Goal: Task Accomplishment & Management: Manage account settings

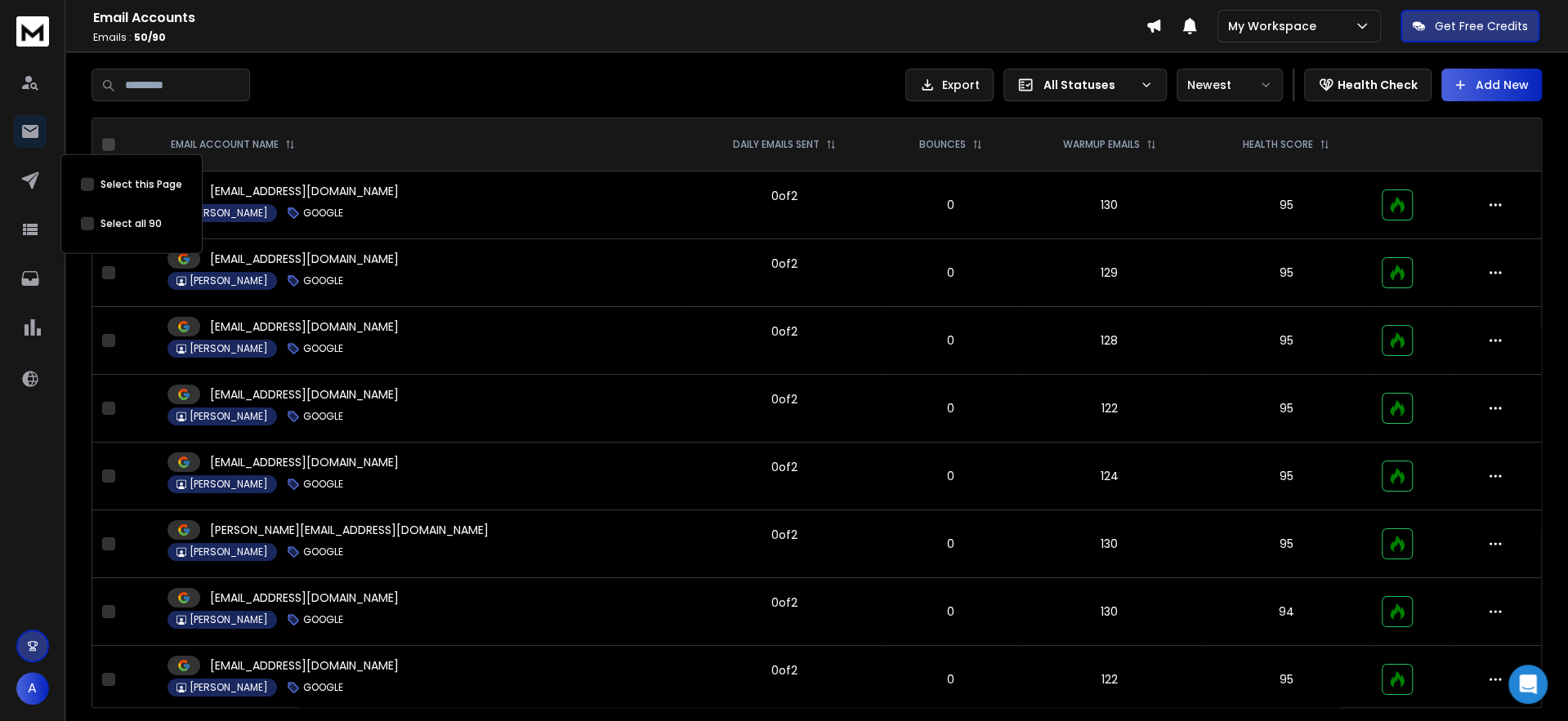
click at [109, 146] on button "Select this Page" at bounding box center [108, 144] width 13 height 13
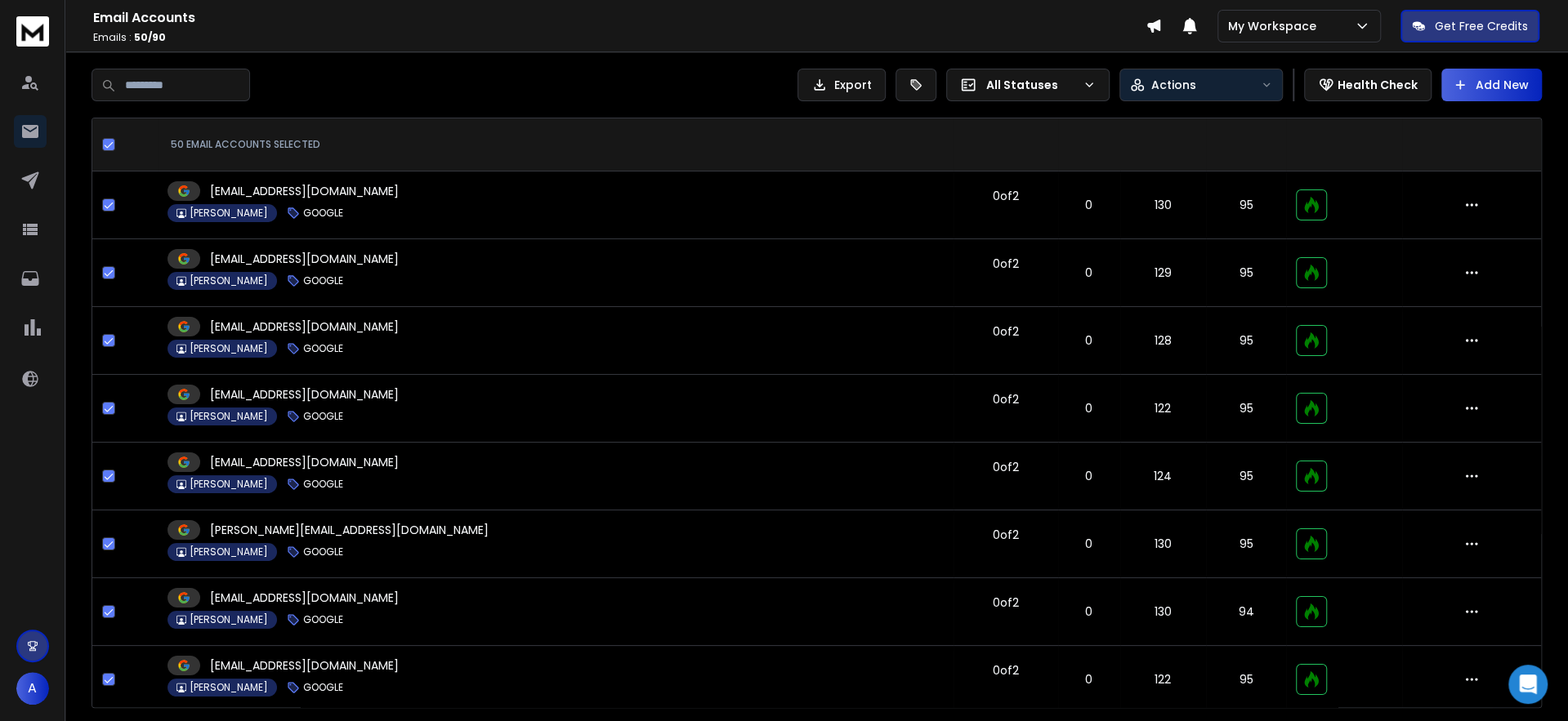
click at [1220, 98] on button "Actions" at bounding box center [1201, 85] width 163 height 33
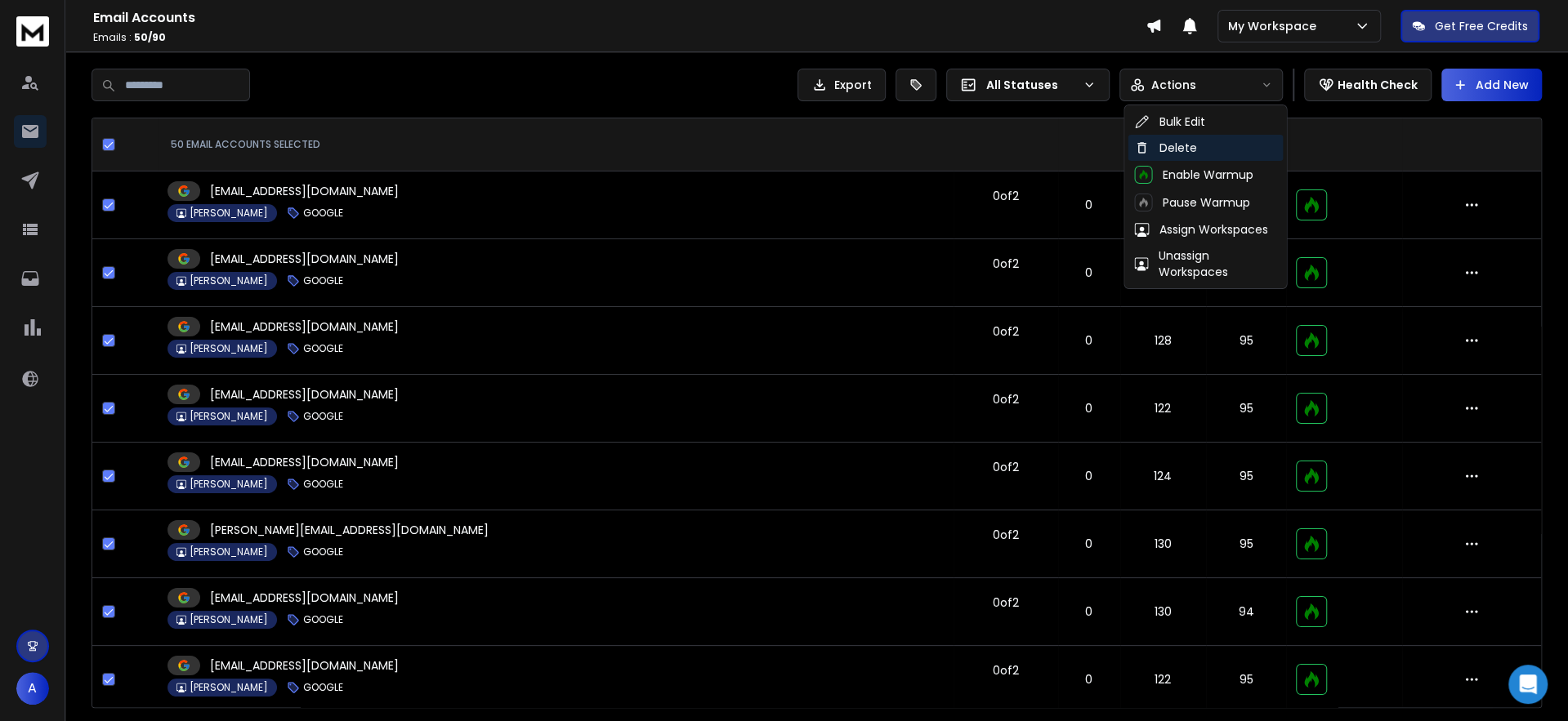
click at [1203, 142] on div "Delete" at bounding box center [1205, 148] width 156 height 26
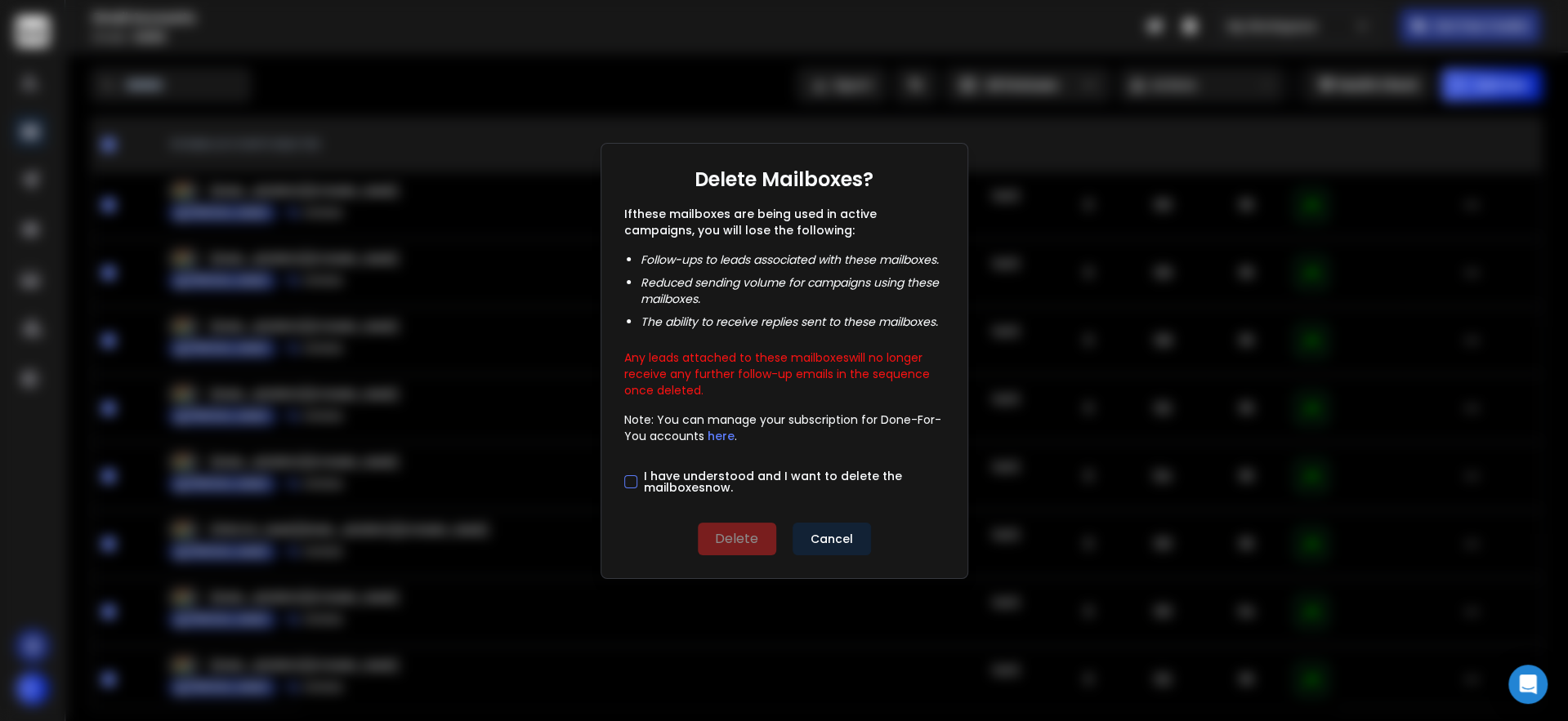
click at [651, 486] on label "I have understood and I want to delete the mailbox es now." at bounding box center [794, 482] width 301 height 22
click at [638, 486] on button "I have understood and I want to delete the mailbox es now." at bounding box center [631, 482] width 13 height 13
click at [734, 539] on button "Delete" at bounding box center [737, 539] width 79 height 33
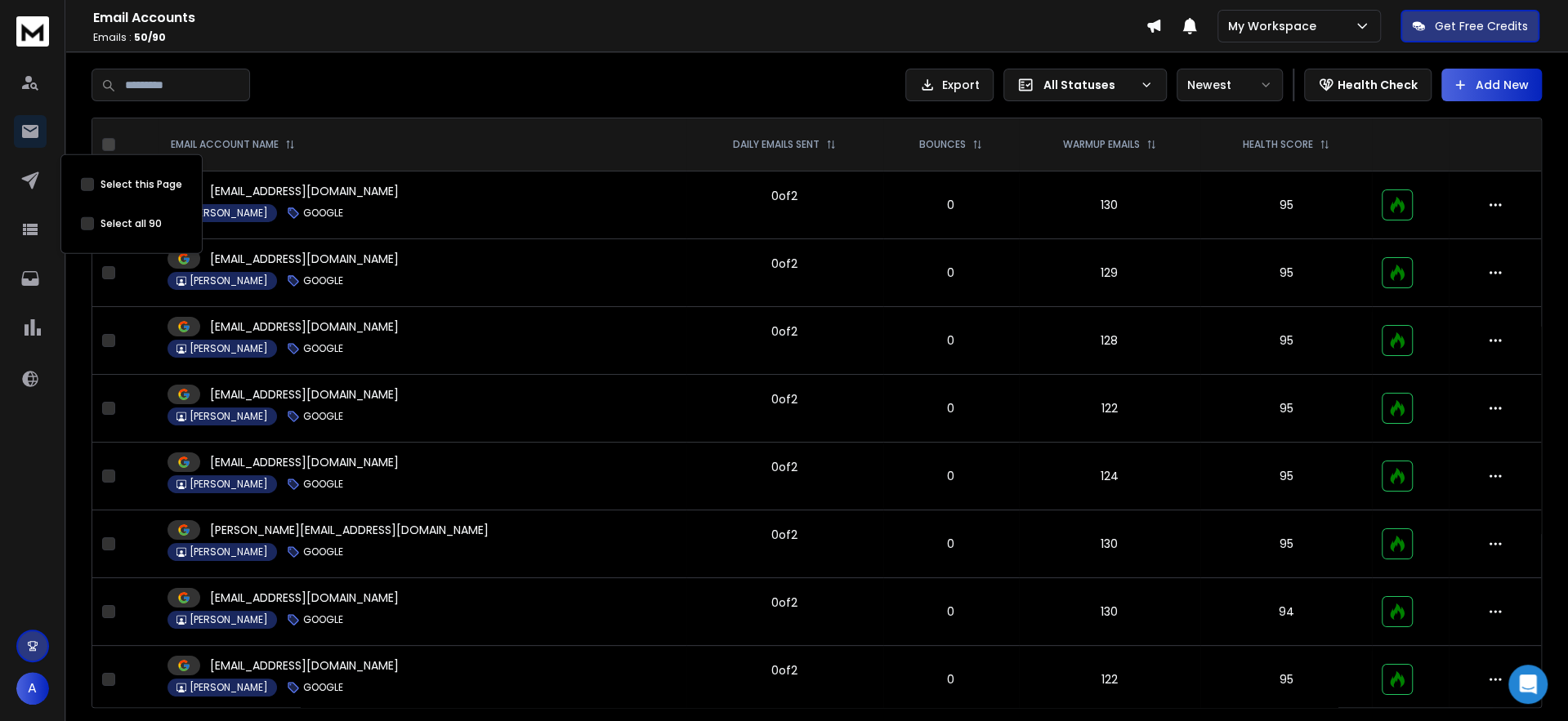
click at [105, 147] on button "Select this Page" at bounding box center [108, 144] width 13 height 13
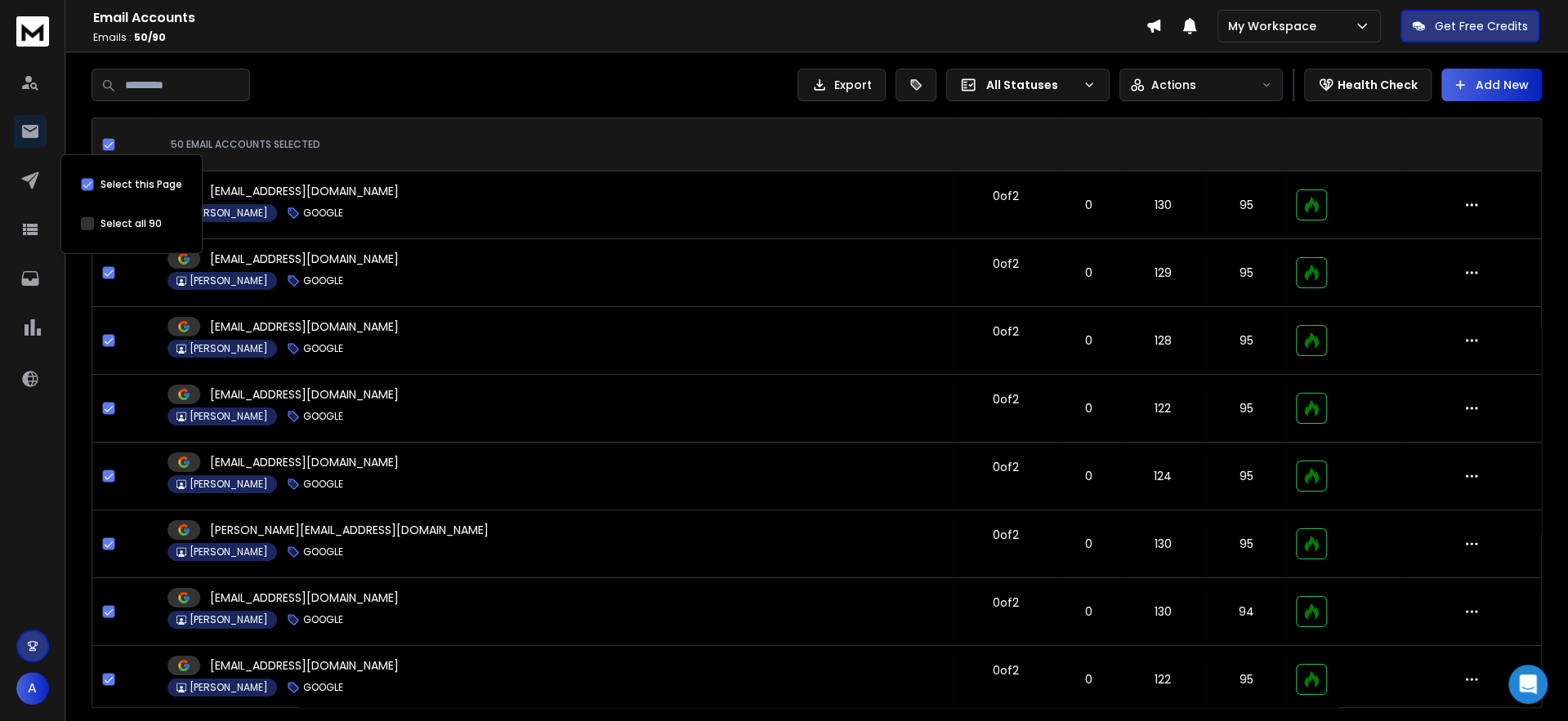
click at [83, 219] on button "Select this Page" at bounding box center [87, 224] width 13 height 13
click at [1160, 92] on p "Actions" at bounding box center [1174, 85] width 45 height 16
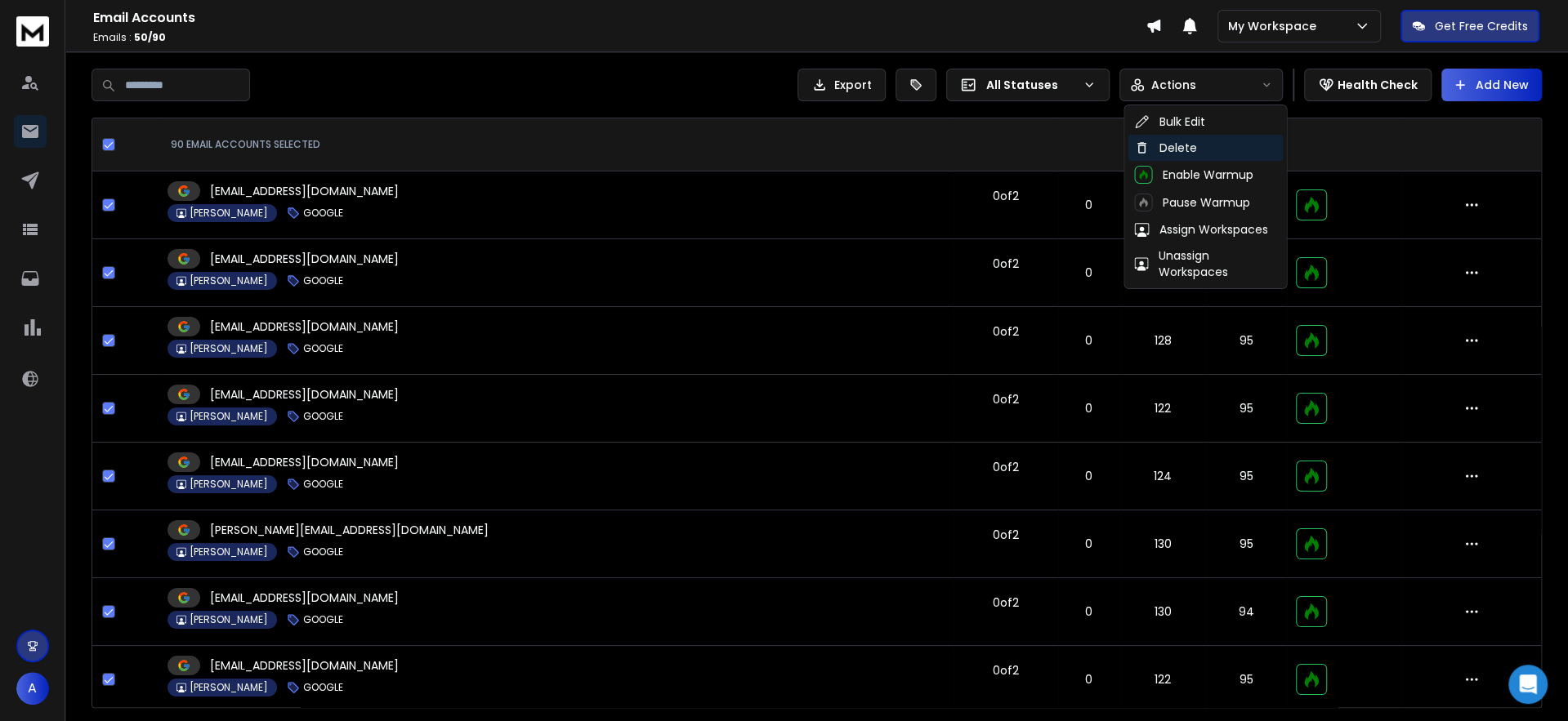
click at [1177, 149] on div "Delete" at bounding box center [1165, 148] width 62 height 16
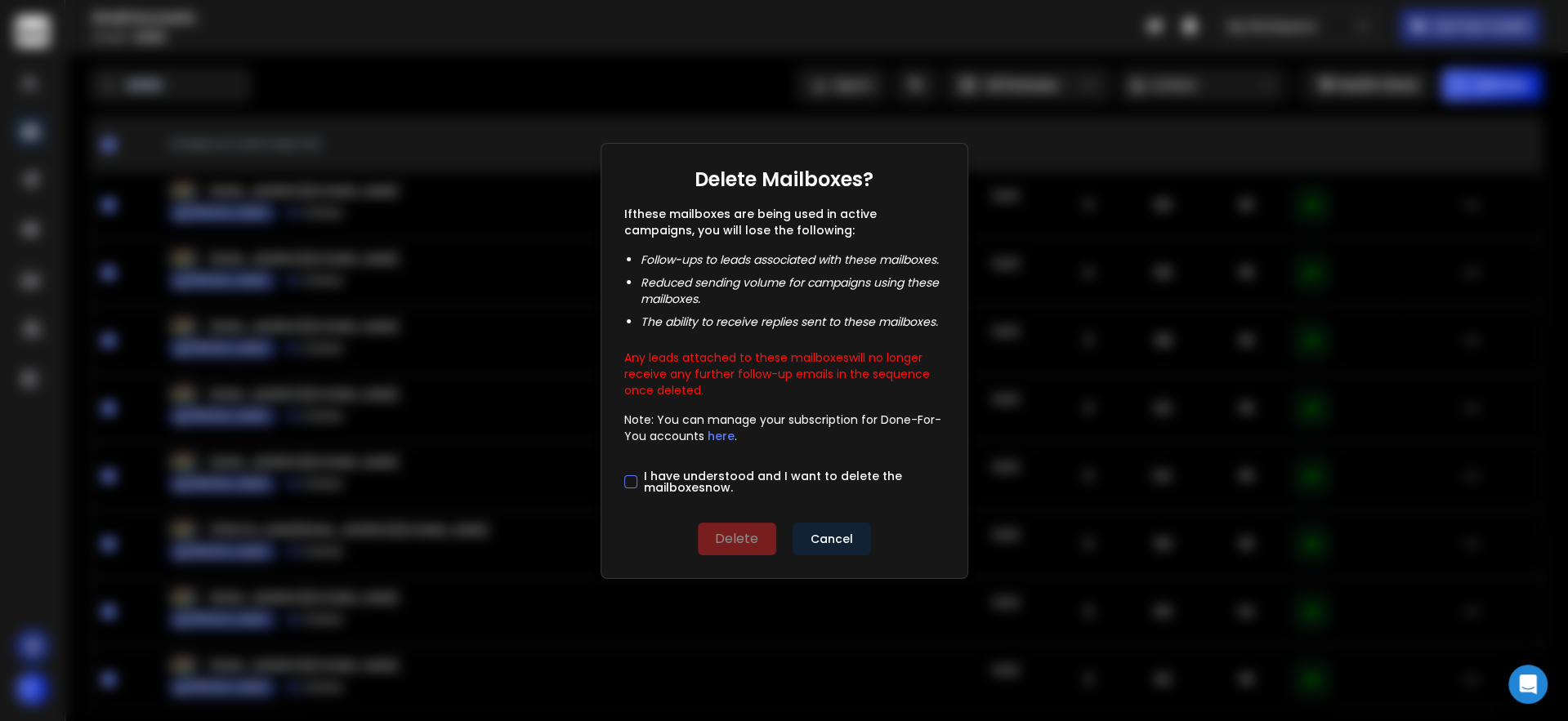
click at [651, 490] on label "I have understood and I want to delete the mailbox es now." at bounding box center [794, 482] width 301 height 22
click at [638, 489] on button "I have understood and I want to delete the mailbox es now." at bounding box center [631, 482] width 13 height 13
click at [743, 533] on button "Delete" at bounding box center [737, 539] width 79 height 33
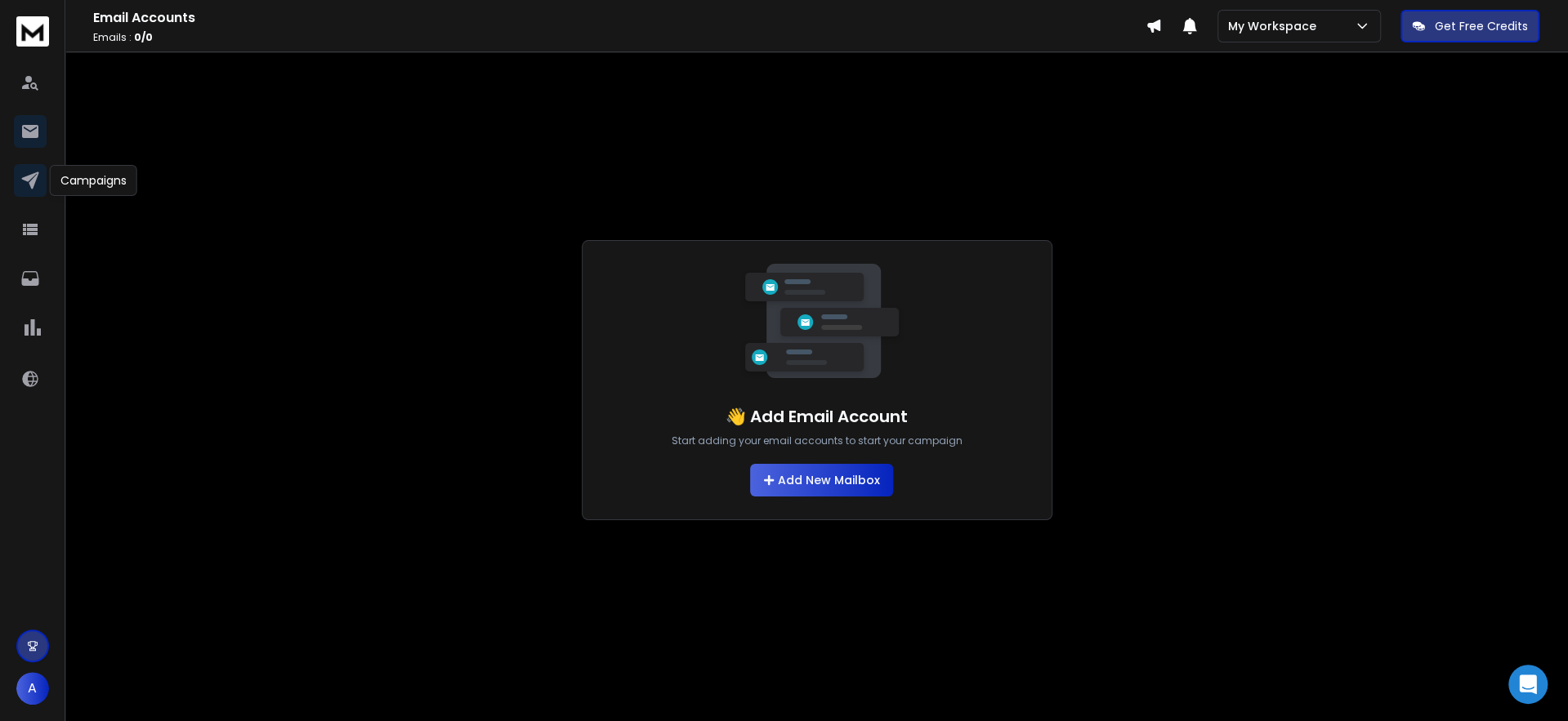
click at [22, 185] on icon at bounding box center [30, 180] width 20 height 20
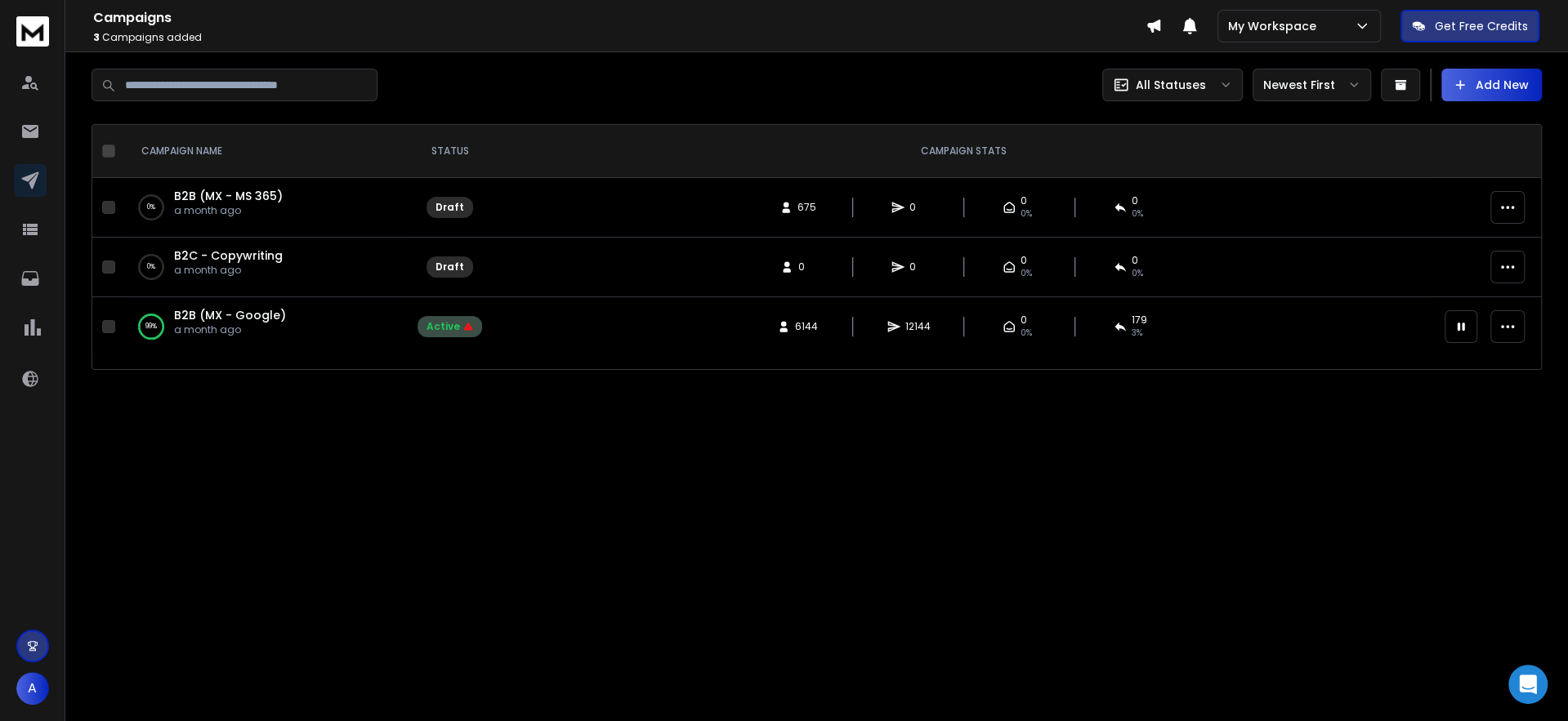
click at [1459, 325] on icon at bounding box center [1461, 326] width 8 height 8
